Goal: Task Accomplishment & Management: Manage account settings

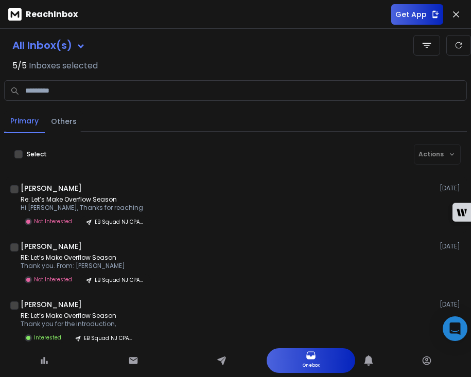
click at [154, 187] on div "[PERSON_NAME] [DATE]" at bounding box center [242, 188] width 442 height 10
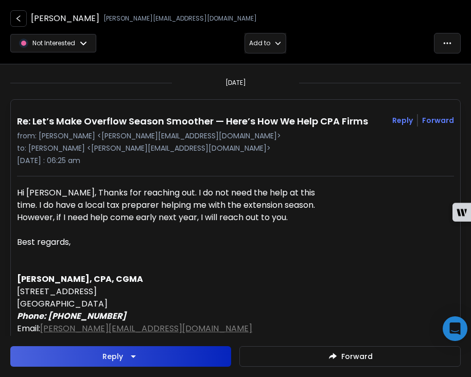
click at [28, 19] on div "[PERSON_NAME] [PERSON_NAME] [PERSON_NAME][EMAIL_ADDRESS][DOMAIN_NAME]" at bounding box center [235, 18] width 450 height 16
click at [18, 19] on icon at bounding box center [18, 18] width 8 height 8
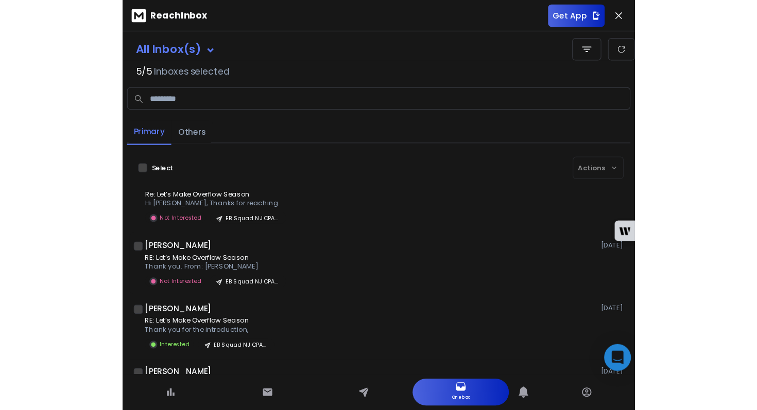
scroll to position [21, 0]
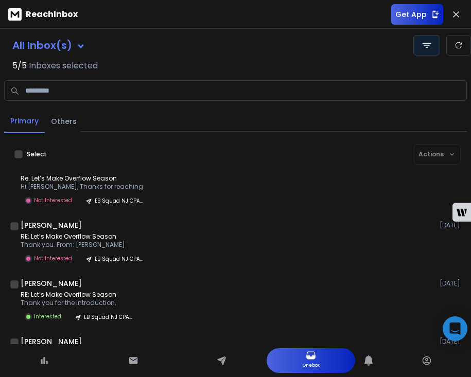
click at [427, 35] on button at bounding box center [426, 45] width 27 height 21
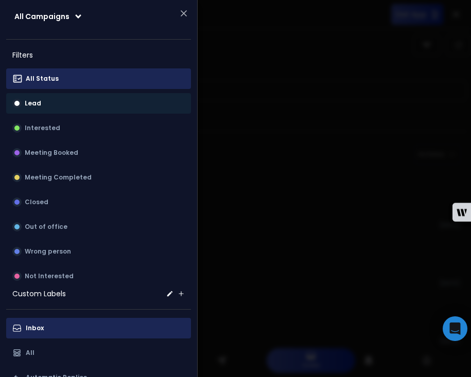
click at [92, 104] on button "Lead" at bounding box center [98, 103] width 185 height 21
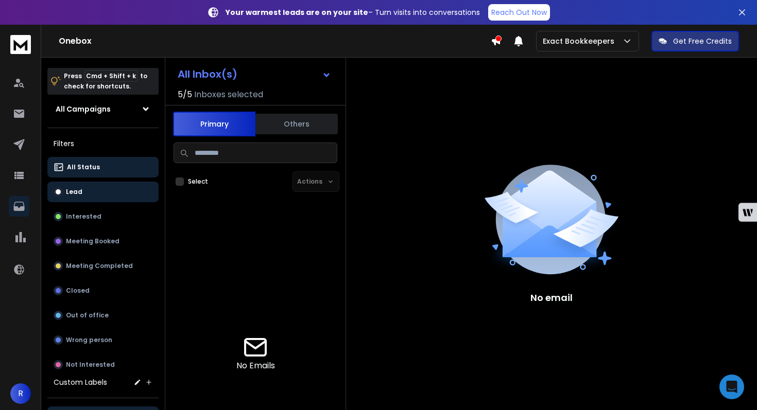
click at [85, 163] on p "All Status" at bounding box center [83, 167] width 33 height 8
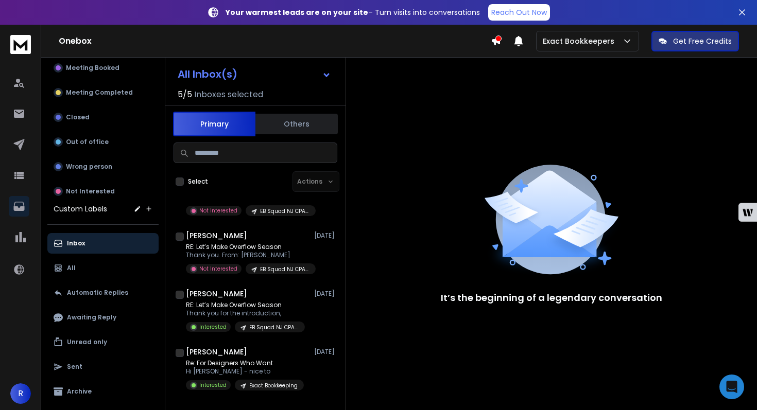
scroll to position [182, 0]
click at [97, 264] on button "All" at bounding box center [102, 268] width 111 height 21
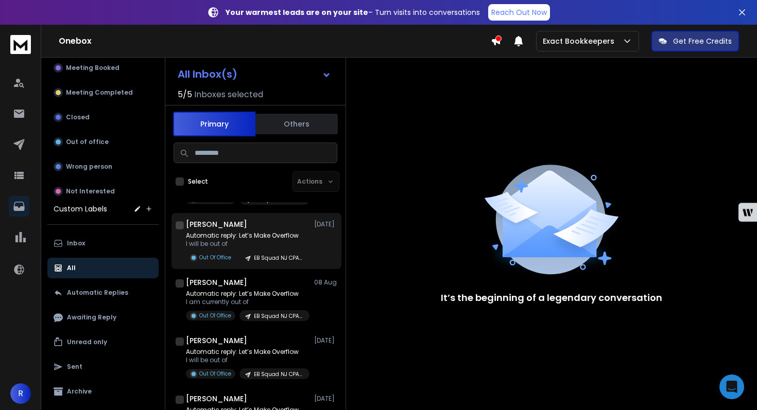
scroll to position [283, 0]
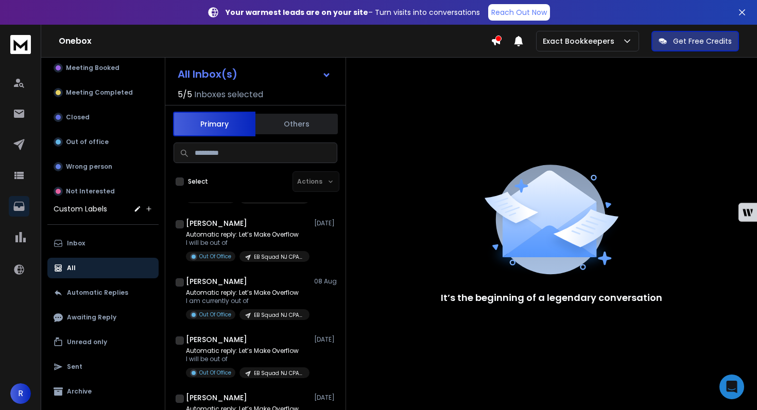
click at [279, 132] on button "Others" at bounding box center [296, 124] width 82 height 23
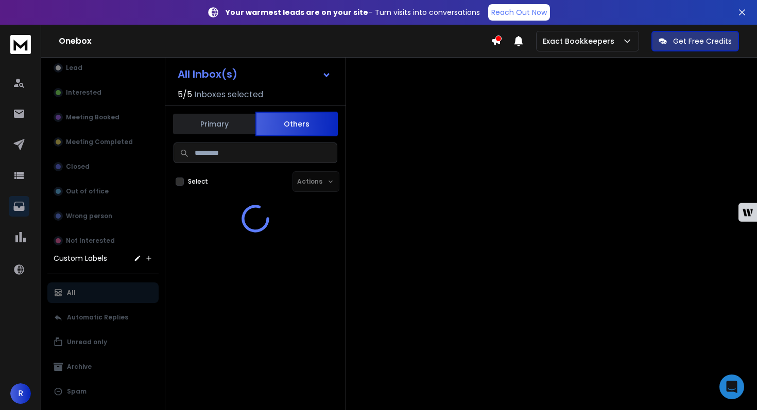
scroll to position [132, 0]
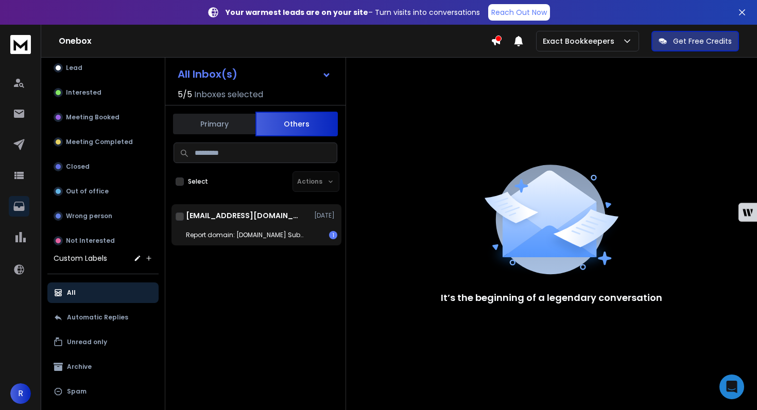
click at [229, 224] on div "Report domain: [DOMAIN_NAME] Submitter: [DOMAIN_NAME] 1" at bounding box center [261, 231] width 151 height 16
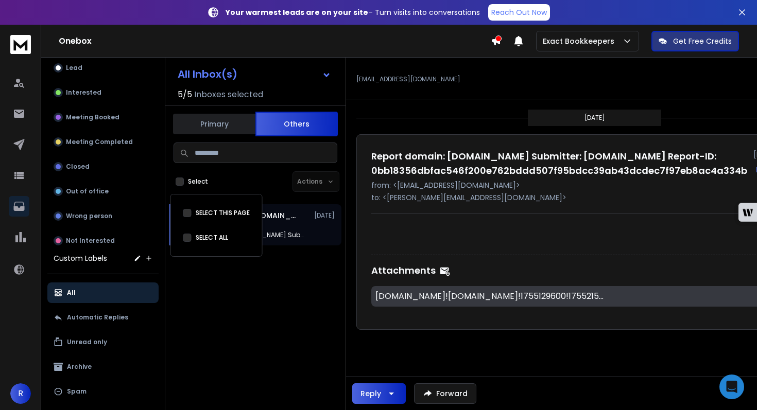
click at [190, 186] on div "Select" at bounding box center [192, 181] width 32 height 21
click at [184, 218] on div "[EMAIL_ADDRESS][DOMAIN_NAME] [DATE] Report domain: [DOMAIN_NAME] Submitter: [DO…" at bounding box center [256, 224] width 170 height 41
click at [178, 217] on button "button" at bounding box center [180, 217] width 8 height 8
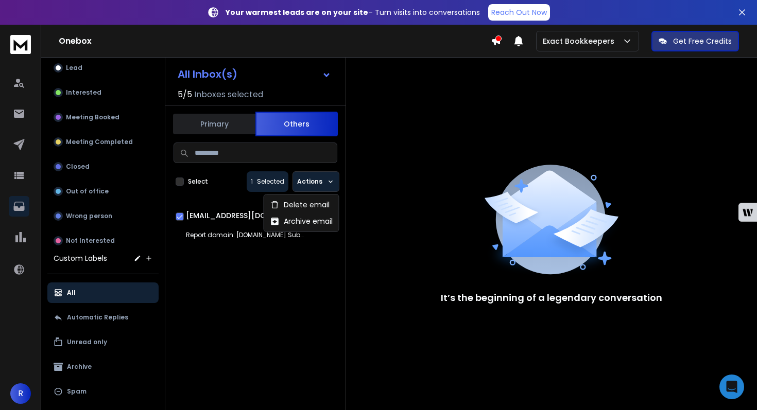
click at [304, 176] on button "Actions" at bounding box center [315, 181] width 47 height 21
click at [303, 205] on div "Delete email" at bounding box center [299, 205] width 59 height 10
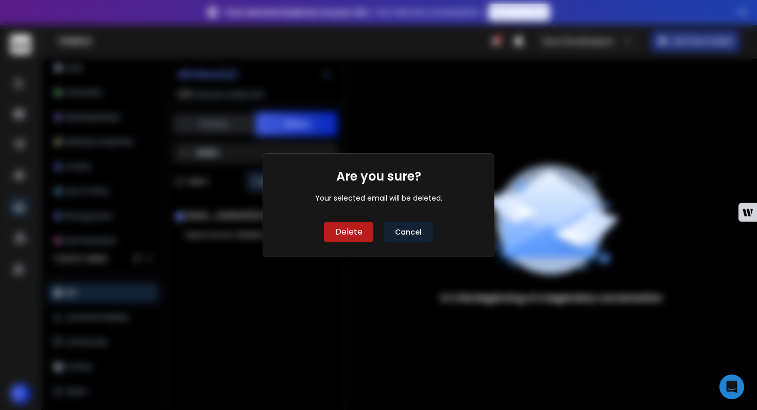
click at [331, 235] on button "Delete" at bounding box center [348, 232] width 49 height 21
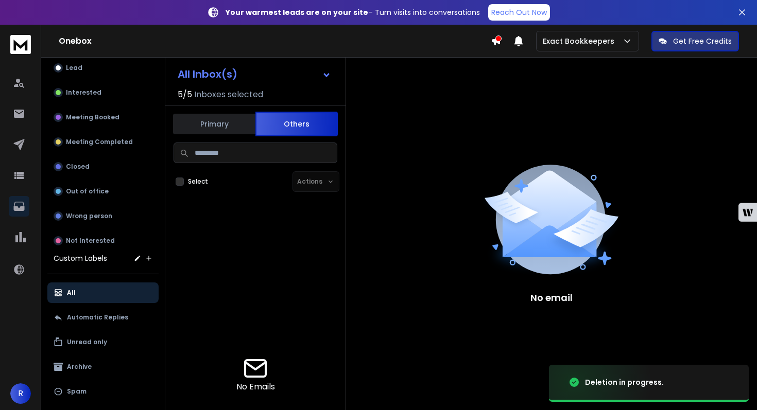
click at [210, 311] on div "No Emails" at bounding box center [255, 354] width 172 height 304
click at [129, 307] on button "Automatic Replies" at bounding box center [102, 317] width 111 height 21
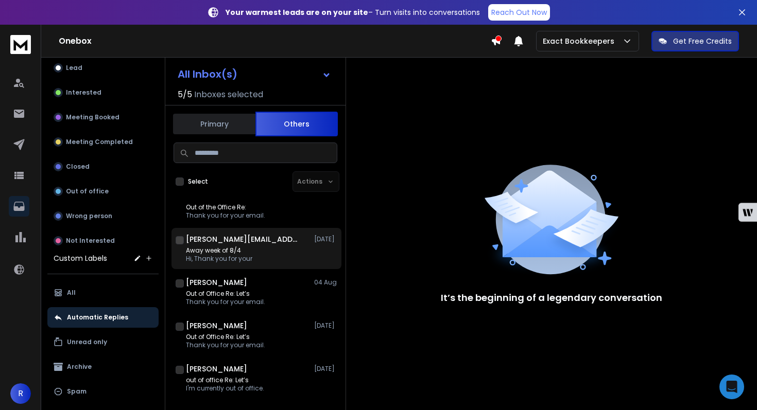
scroll to position [22, 0]
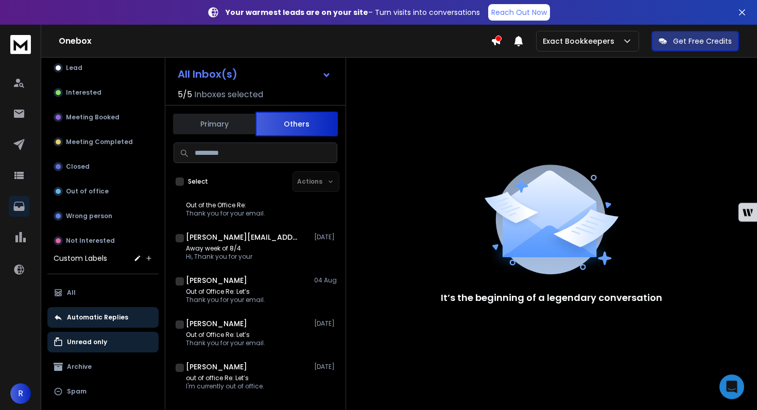
click at [91, 338] on p "Unread only" at bounding box center [87, 342] width 40 height 8
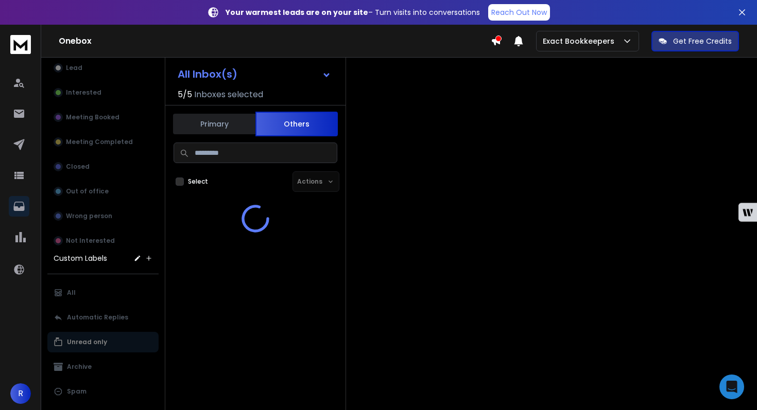
scroll to position [0, 0]
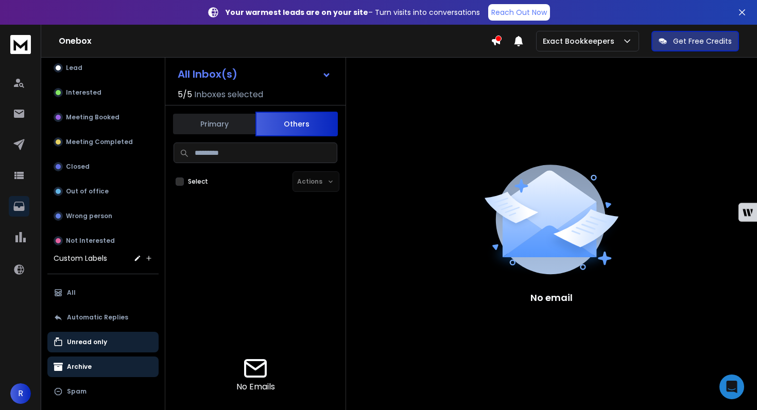
click at [82, 363] on p "Archive" at bounding box center [79, 367] width 25 height 8
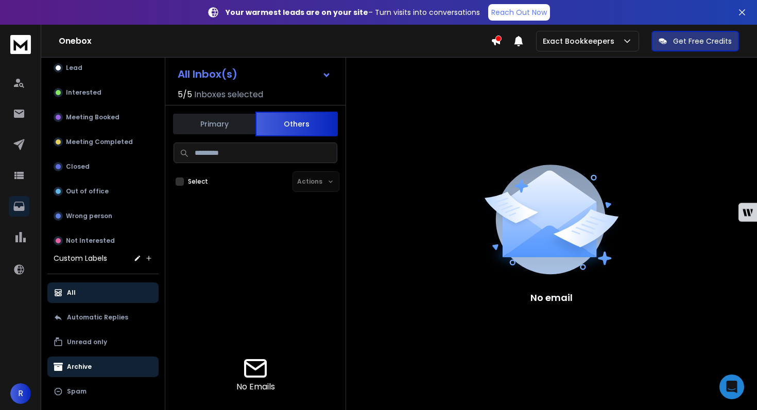
click at [92, 289] on button "All" at bounding box center [102, 293] width 111 height 21
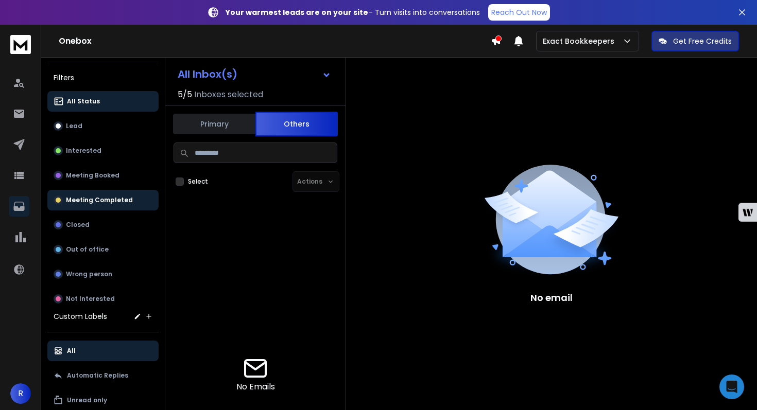
scroll to position [53, 0]
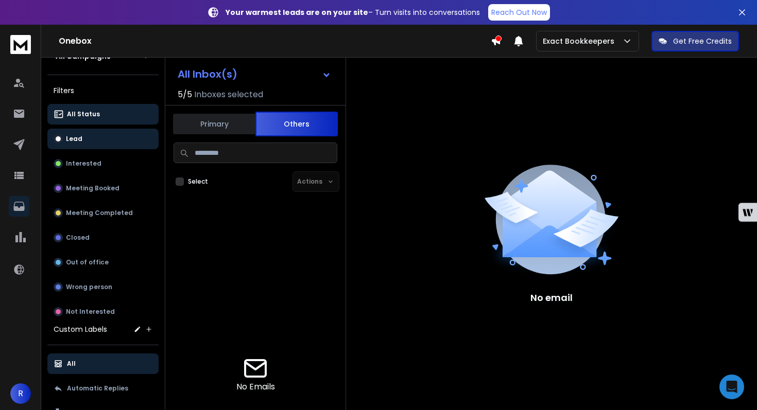
click at [93, 133] on button "Lead" at bounding box center [102, 139] width 111 height 21
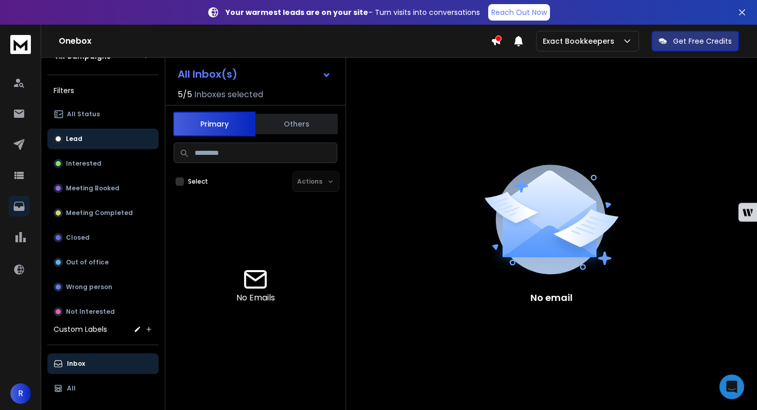
scroll to position [98, 0]
click at [276, 129] on button "Others" at bounding box center [296, 124] width 82 height 23
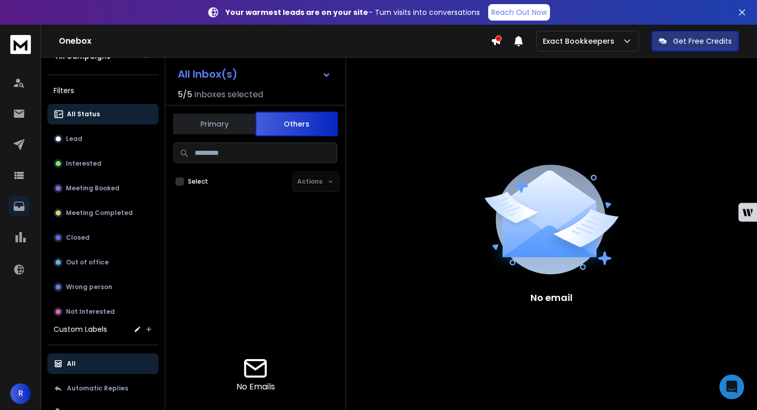
click at [242, 123] on button "Primary" at bounding box center [214, 124] width 82 height 23
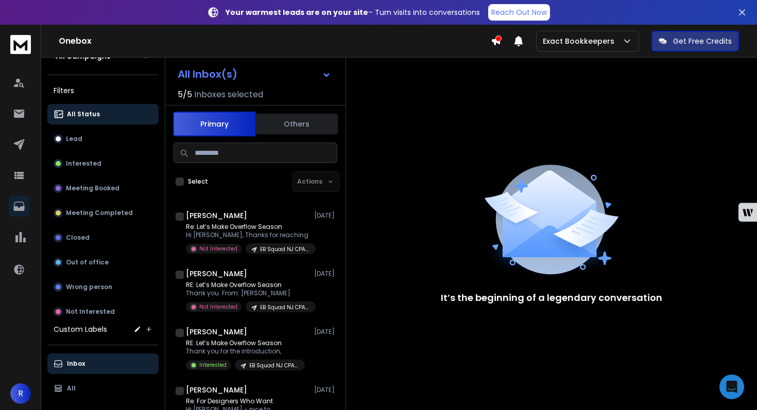
click at [108, 124] on button "All Status" at bounding box center [102, 114] width 111 height 21
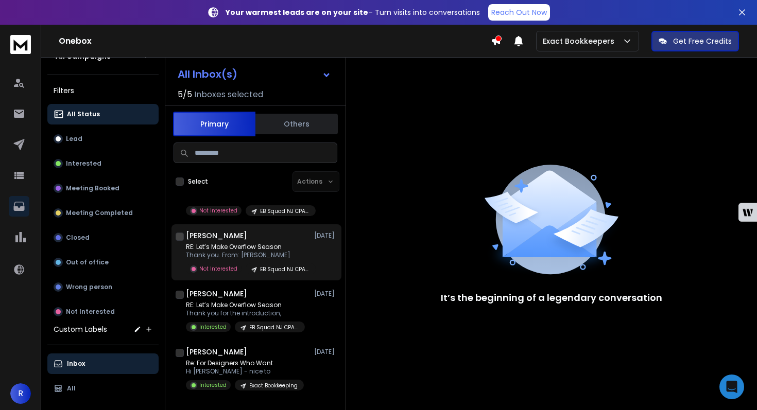
scroll to position [0, 0]
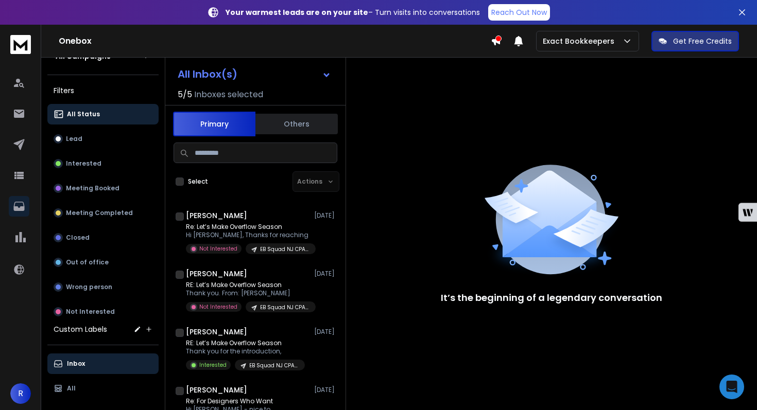
click at [442, 153] on div "It’s the beginning of a legendary conversation" at bounding box center [551, 232] width 411 height 348
click at [442, 46] on div "Exact Bookkeepers Get Free Credits" at bounding box center [615, 41] width 248 height 21
click at [442, 44] on icon at bounding box center [496, 41] width 10 height 10
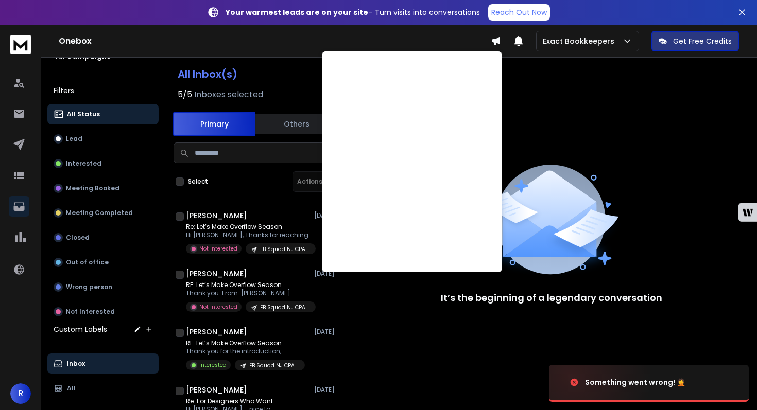
click at [442, 114] on div "It’s the beginning of a legendary conversation" at bounding box center [551, 232] width 411 height 348
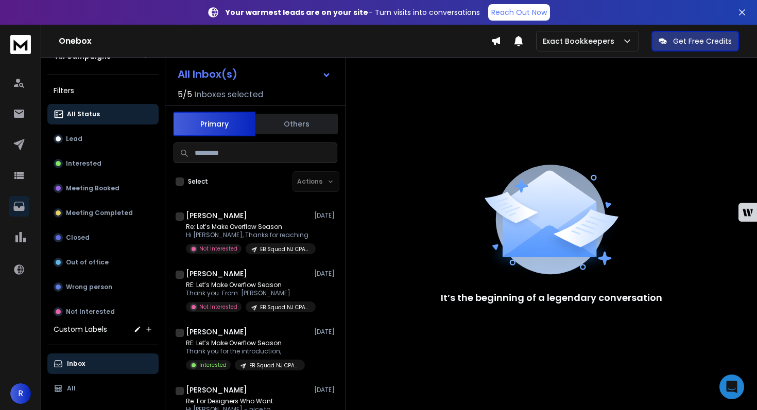
click at [442, 9] on icon at bounding box center [742, 12] width 6 height 6
